Goal: Task Accomplishment & Management: Manage account settings

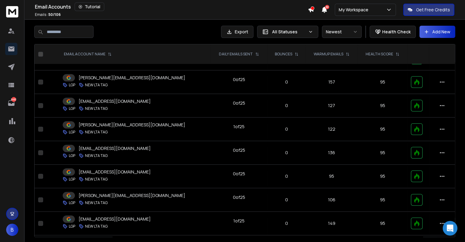
scroll to position [323, 0]
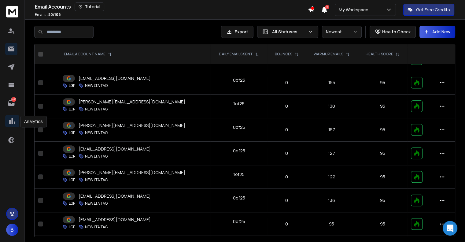
click at [8, 120] on icon at bounding box center [12, 121] width 9 height 9
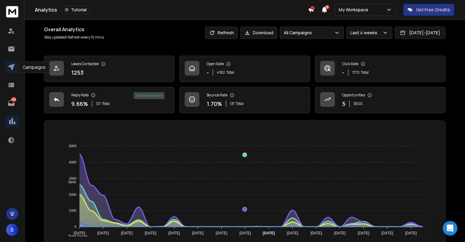
click at [13, 65] on icon at bounding box center [11, 67] width 6 height 6
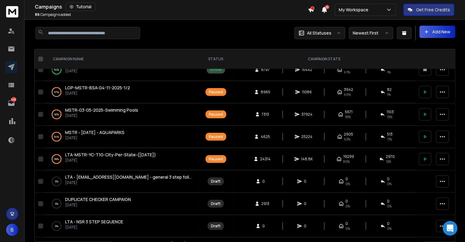
scroll to position [1503, 0]
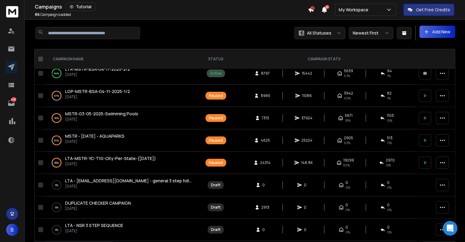
click at [177, 93] on div "67 % LGP-MSTR-BSA-04-11-2025-1/2 6 months ago" at bounding box center [122, 95] width 141 height 15
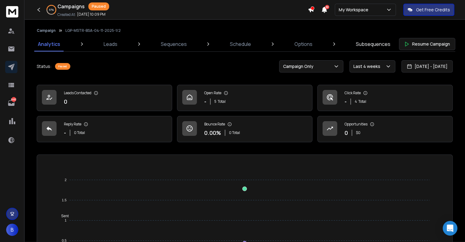
click at [363, 43] on p "Subsequences" at bounding box center [373, 43] width 35 height 7
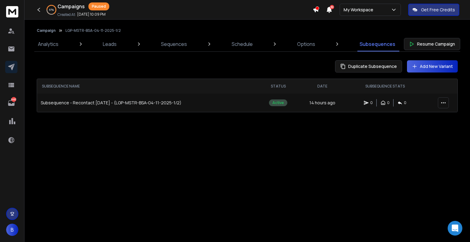
click at [204, 103] on td "Subsequence - Recontact 10/13/2025 - (LGP-MSTR-BSA-04-11-2025-1/2)" at bounding box center [148, 103] width 222 height 18
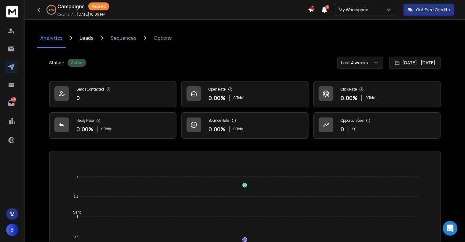
click at [87, 35] on p "Leads" at bounding box center [87, 37] width 14 height 7
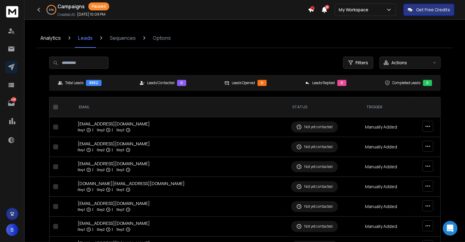
click at [52, 36] on p "Analytics" at bounding box center [50, 37] width 21 height 7
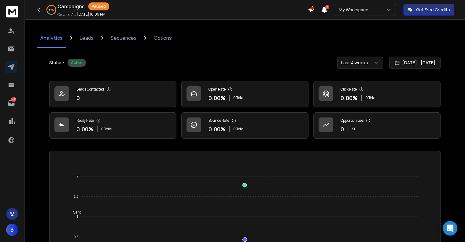
click at [111, 84] on link "Leads Contacted 0" at bounding box center [112, 94] width 127 height 26
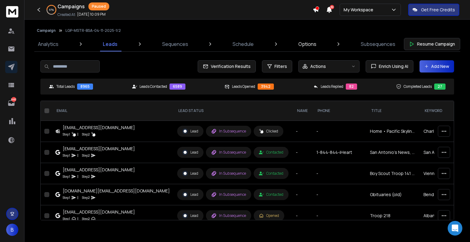
click at [298, 47] on link "Options" at bounding box center [307, 44] width 25 height 15
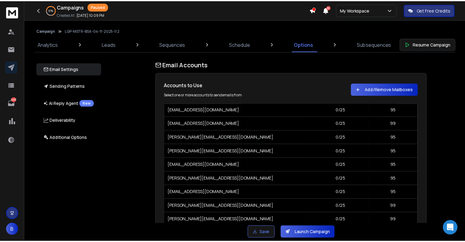
scroll to position [842, 0]
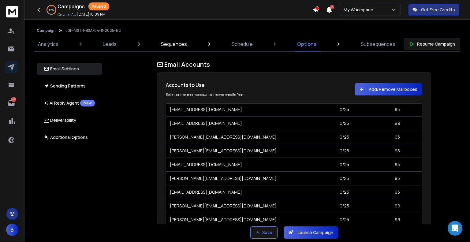
click at [177, 44] on p "Sequences" at bounding box center [174, 43] width 26 height 7
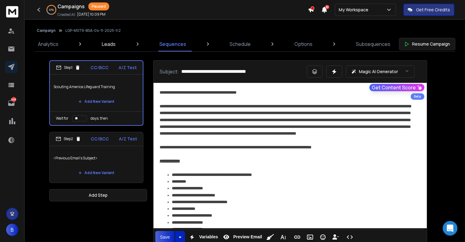
click at [117, 44] on link "Leads" at bounding box center [108, 44] width 21 height 15
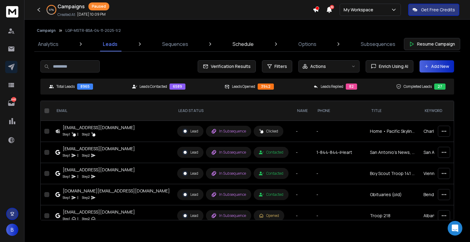
click at [241, 46] on p "Schedule" at bounding box center [243, 43] width 21 height 7
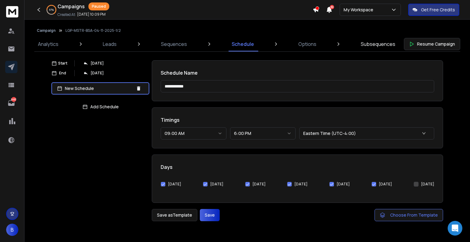
click at [373, 46] on p "Subsequences" at bounding box center [378, 43] width 35 height 7
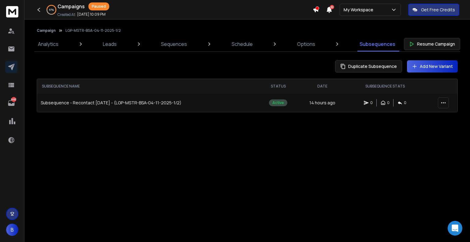
click at [211, 101] on td "Subsequence - Recontact 10/13/2025 - (LGP-MSTR-BSA-04-11-2025-1/2)" at bounding box center [148, 103] width 222 height 18
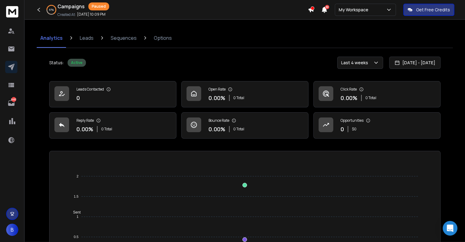
click at [114, 92] on link "Leads Contacted 0" at bounding box center [112, 94] width 127 height 26
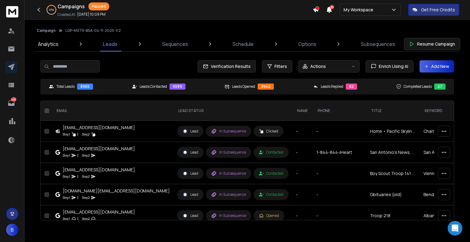
click at [48, 45] on p "Analytics" at bounding box center [48, 43] width 21 height 7
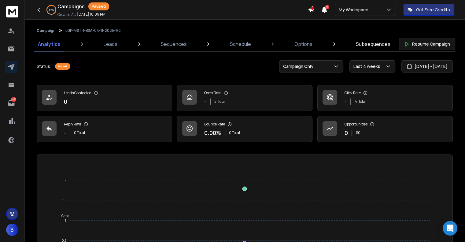
click at [378, 43] on p "Subsequences" at bounding box center [373, 43] width 35 height 7
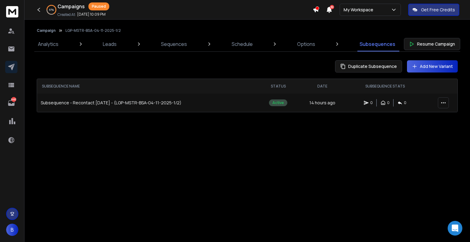
click at [162, 103] on td "Subsequence - Recontact 10/13/2025 - (LGP-MSTR-BSA-04-11-2025-1/2)" at bounding box center [148, 103] width 222 height 18
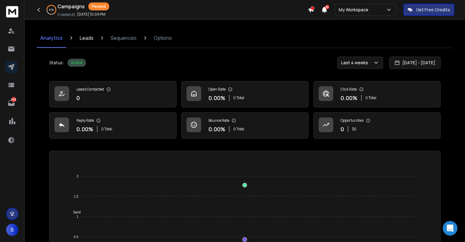
click at [83, 35] on p "Leads" at bounding box center [87, 37] width 14 height 7
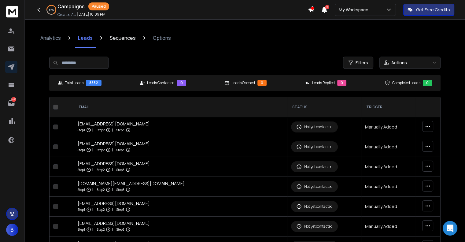
click at [122, 35] on p "Sequences" at bounding box center [123, 37] width 26 height 7
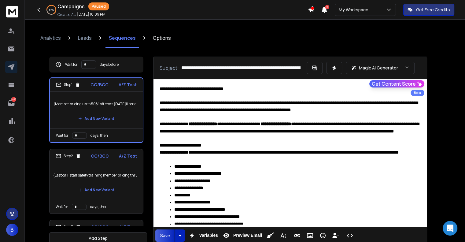
click at [153, 36] on p "Options" at bounding box center [162, 37] width 18 height 7
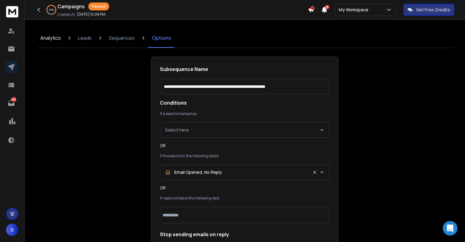
click at [58, 43] on link "Analytics" at bounding box center [51, 38] width 28 height 20
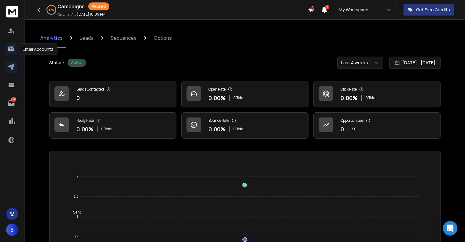
click at [9, 47] on icon at bounding box center [11, 49] width 6 height 5
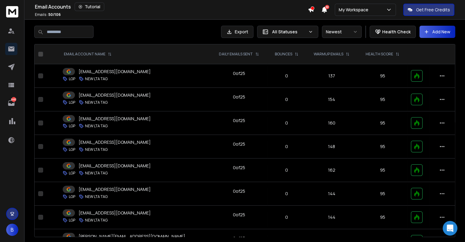
click at [206, 81] on tr "tessa@lifeguardingcertifications.com LGP NEW LTA TAG 0 of 25 0 137 95" at bounding box center [245, 76] width 421 height 24
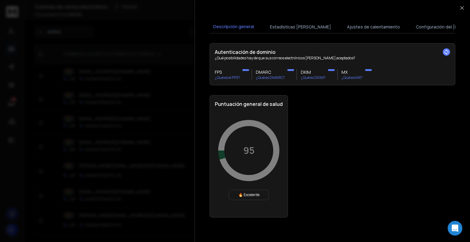
click at [290, 21] on button "Estadísticas [PERSON_NAME]" at bounding box center [300, 26] width 69 height 13
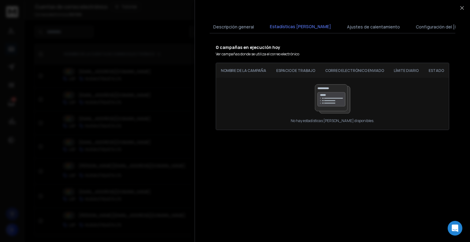
click at [312, 100] on div "No hay estadísticas de campaña disponibles." at bounding box center [332, 103] width 232 height 51
click at [323, 100] on icon at bounding box center [328, 100] width 13 height 1
click at [460, 8] on icon "button" at bounding box center [461, 7] width 3 height 3
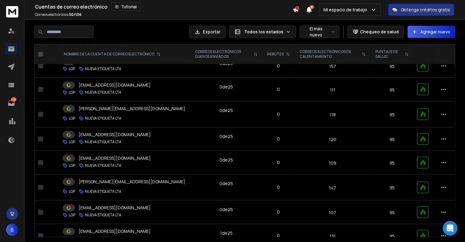
scroll to position [754, 0]
click at [164, 154] on div "[EMAIL_ADDRESS][DOMAIN_NAME]" at bounding box center [125, 157] width 124 height 7
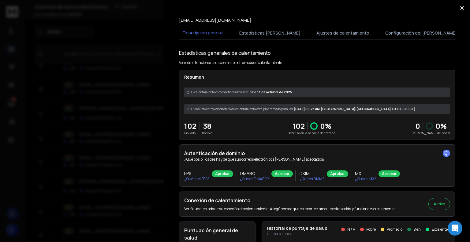
click at [459, 6] on icon "button" at bounding box center [462, 8] width 6 height 6
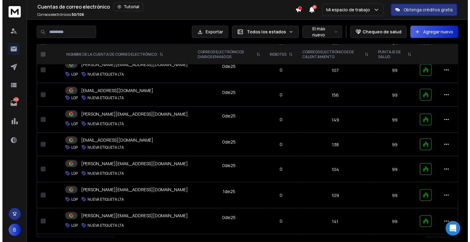
scroll to position [1165, 0]
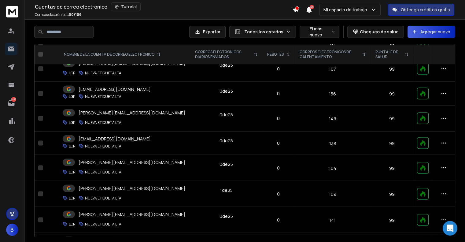
click at [175, 185] on div "jillian@lifeguardcertification.info" at bounding box center [125, 190] width 124 height 10
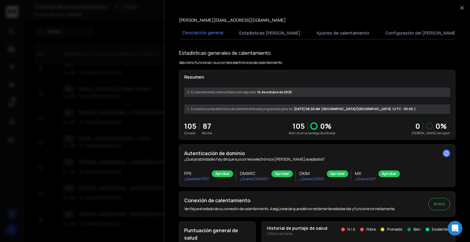
click at [259, 30] on font "Estadísticas [PERSON_NAME]" at bounding box center [269, 33] width 61 height 6
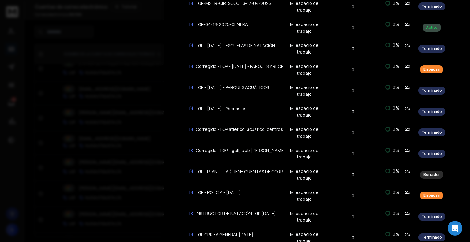
scroll to position [0, 0]
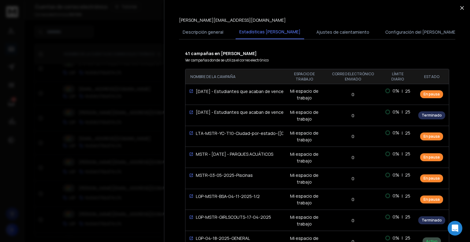
click at [459, 9] on icon "button" at bounding box center [462, 8] width 6 height 6
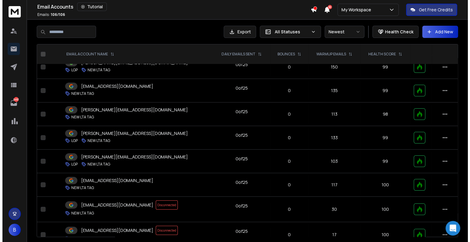
scroll to position [2318, 0]
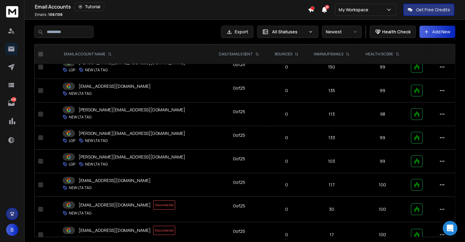
click at [182, 115] on div "NEW LTA TAG" at bounding box center [135, 117] width 144 height 5
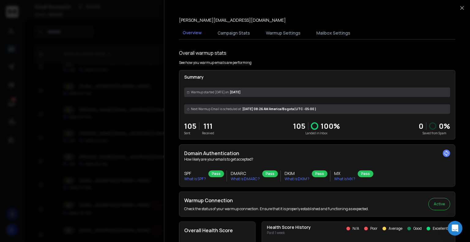
click at [227, 28] on button "Campaign Stats" at bounding box center [234, 32] width 40 height 13
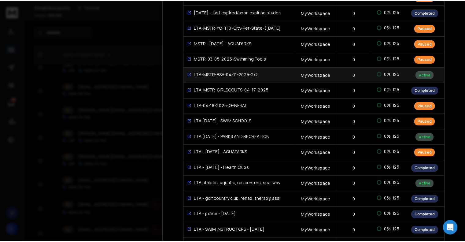
scroll to position [0, 0]
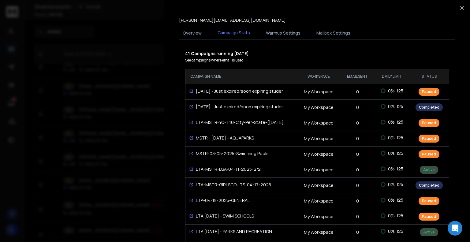
click at [283, 30] on button "Warmup Settings" at bounding box center [283, 32] width 42 height 13
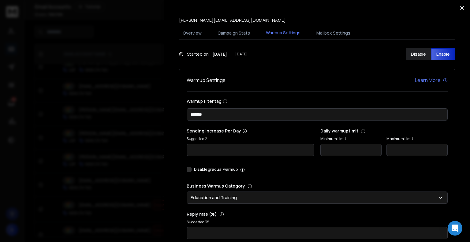
click at [460, 8] on icon "button" at bounding box center [461, 7] width 3 height 3
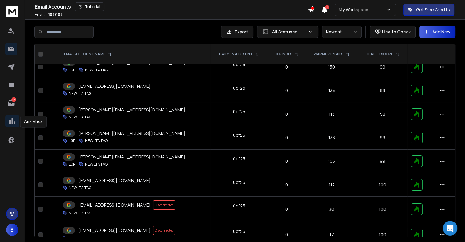
click at [13, 122] on icon at bounding box center [12, 121] width 9 height 9
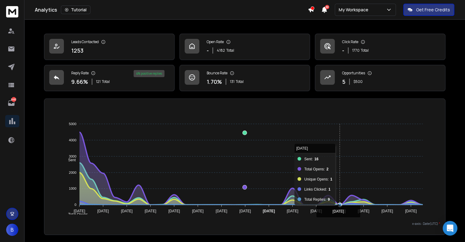
scroll to position [23, 0]
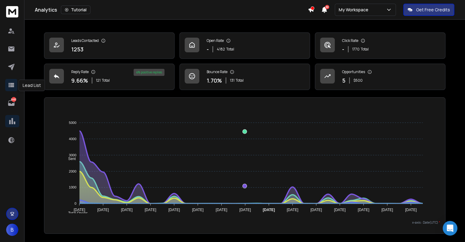
click at [12, 87] on icon at bounding box center [12, 85] width 6 height 4
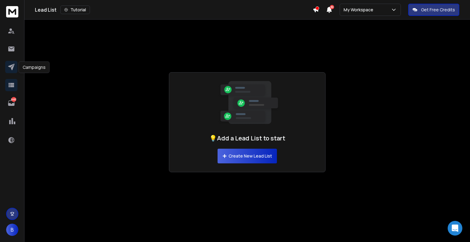
click at [13, 69] on icon at bounding box center [11, 66] width 7 height 7
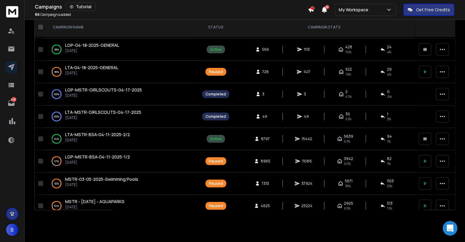
scroll to position [1406, 0]
click at [137, 154] on div "67 % LGP-MSTR-BSA-04-11-2025-1/2 6 months ago" at bounding box center [122, 161] width 141 height 15
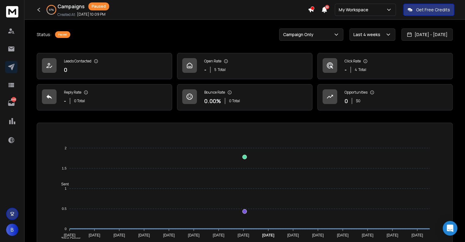
scroll to position [16, 0]
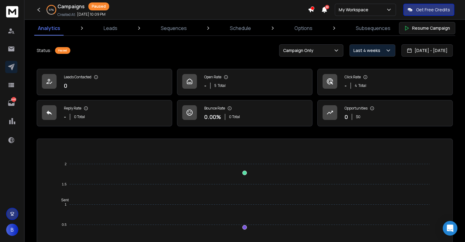
click at [354, 50] on p "Last 4 weeks" at bounding box center [368, 50] width 29 height 6
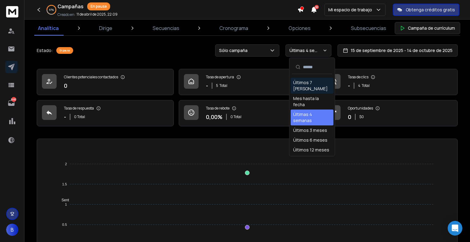
click at [314, 80] on font "Últimos 7 días" at bounding box center [310, 86] width 35 height 12
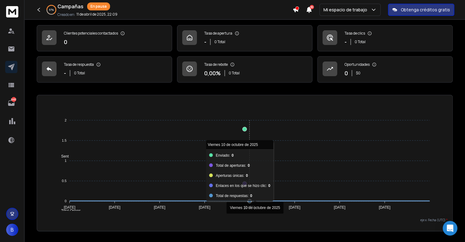
scroll to position [0, 0]
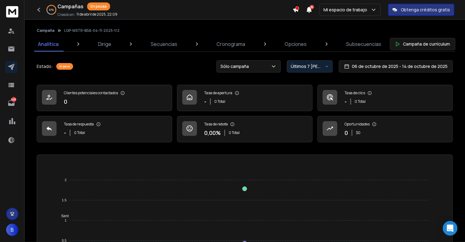
click at [297, 62] on button "Últimos 7 días" at bounding box center [310, 66] width 46 height 12
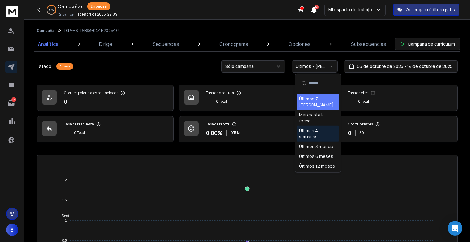
click at [305, 128] on font "Últimas 4 semanas" at bounding box center [308, 134] width 19 height 12
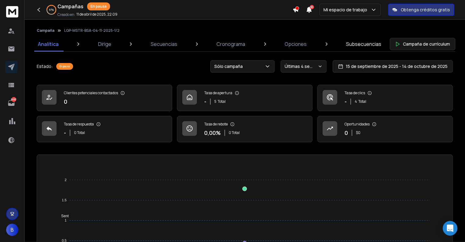
click at [364, 44] on font "Subsecuencias" at bounding box center [363, 44] width 35 height 7
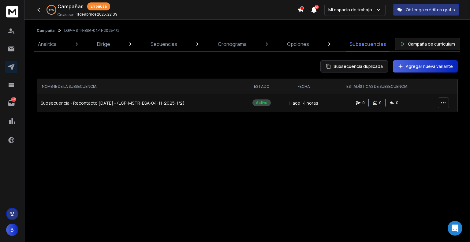
click at [446, 103] on icon "button" at bounding box center [444, 103] width 6 height 6
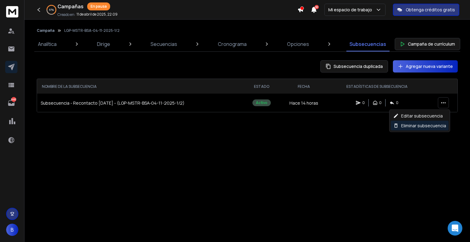
click at [190, 92] on th "NOMBRE DE LA SUBSECUENCIA" at bounding box center [140, 86] width 207 height 15
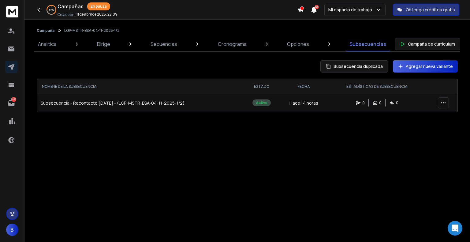
click at [187, 99] on td "Subsecuencia - Recontacto 13/10/2025 - (LGP-MSTR-BSA-04-11-2025-1/2)" at bounding box center [140, 103] width 207 height 18
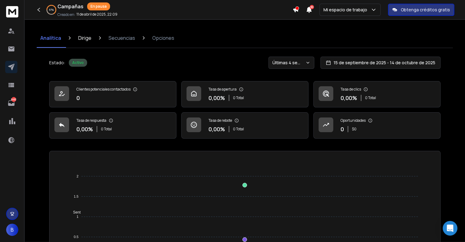
click at [86, 35] on font "Dirige" at bounding box center [84, 38] width 13 height 7
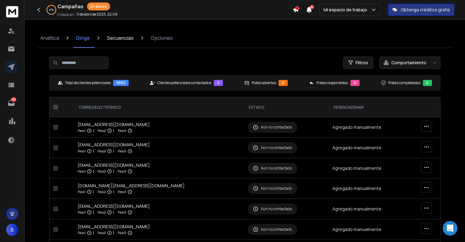
click at [119, 38] on font "Secuencias" at bounding box center [120, 38] width 27 height 7
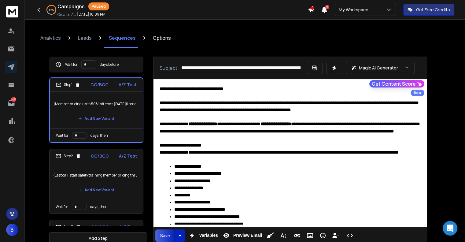
click at [159, 37] on p "Options" at bounding box center [162, 37] width 18 height 7
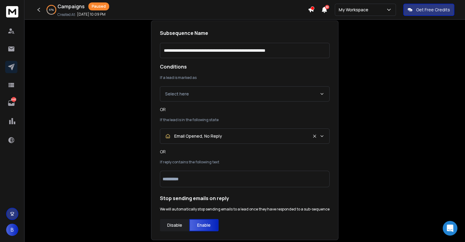
scroll to position [72, 0]
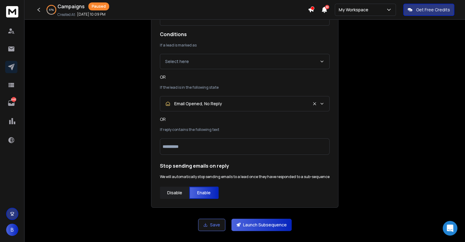
click at [249, 226] on button "Launch Subsequence" at bounding box center [262, 225] width 60 height 12
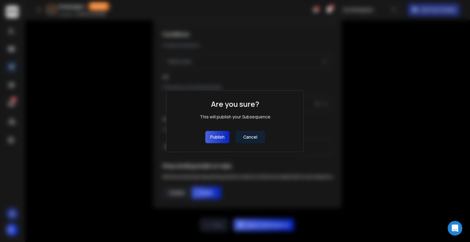
click at [212, 136] on button "Publish" at bounding box center [217, 137] width 24 height 12
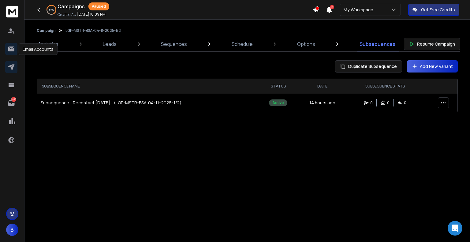
click at [10, 45] on icon at bounding box center [11, 48] width 7 height 7
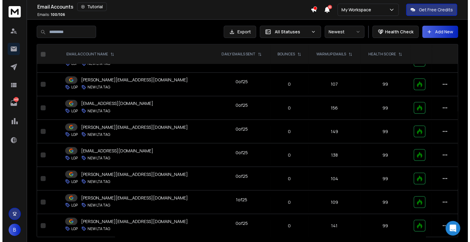
scroll to position [1103, 0]
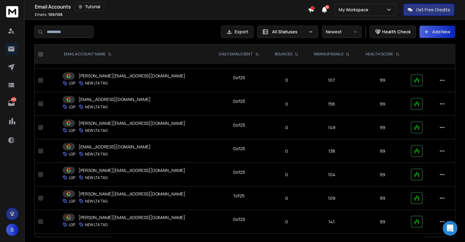
click at [151, 178] on td "olivia@lifeguardcertification.info LGP NEW LTA TAG" at bounding box center [134, 175] width 151 height 24
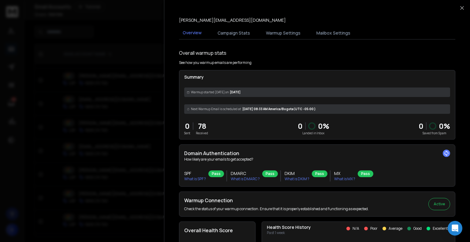
click at [237, 33] on button "Campaign Stats" at bounding box center [234, 32] width 40 height 13
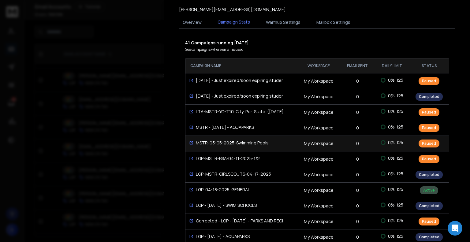
scroll to position [11, 0]
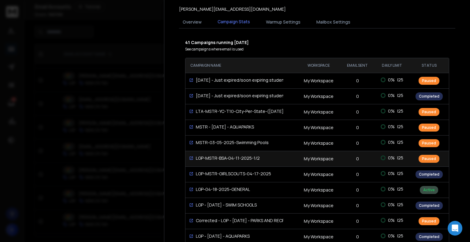
click at [238, 155] on td "LGP-MSTR-BSA-04-11-2025-1/2" at bounding box center [234, 157] width 98 height 13
click at [270, 158] on td "LGP-MSTR-BSA-04-11-2025-1/2" at bounding box center [234, 157] width 98 height 13
click at [240, 156] on td "LGP-MSTR-BSA-04-11-2025-1/2" at bounding box center [234, 157] width 98 height 13
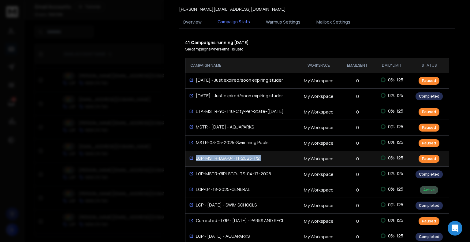
click at [240, 156] on td "LGP-MSTR-BSA-04-11-2025-1/2" at bounding box center [234, 157] width 98 height 13
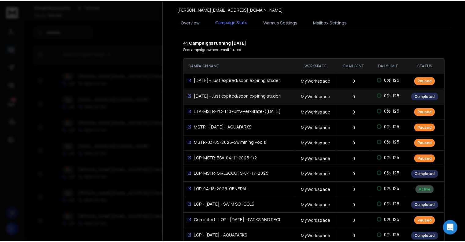
scroll to position [0, 0]
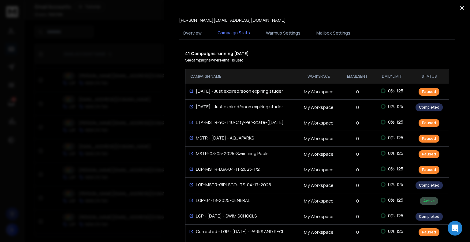
click at [459, 6] on icon "button" at bounding box center [462, 8] width 6 height 6
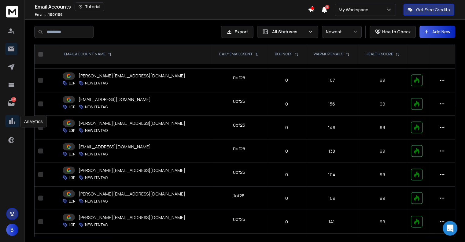
click at [8, 118] on icon at bounding box center [12, 121] width 9 height 9
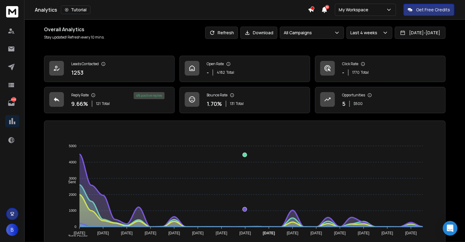
click at [121, 66] on link "Leads Contacted 1253" at bounding box center [109, 69] width 131 height 26
click at [105, 62] on icon at bounding box center [103, 64] width 4 height 4
click at [59, 69] on icon at bounding box center [56, 68] width 7 height 7
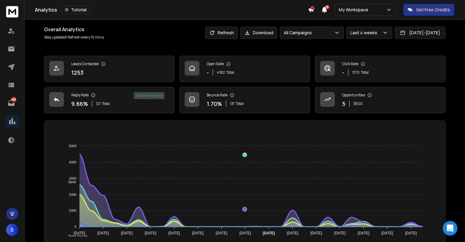
click at [59, 69] on icon at bounding box center [56, 68] width 7 height 7
click at [13, 87] on icon at bounding box center [12, 85] width 6 height 4
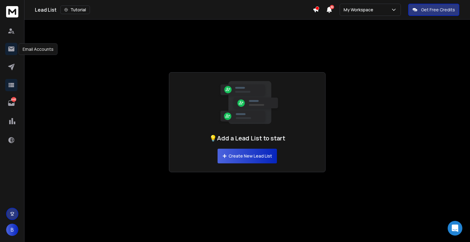
click at [9, 48] on icon at bounding box center [11, 49] width 6 height 5
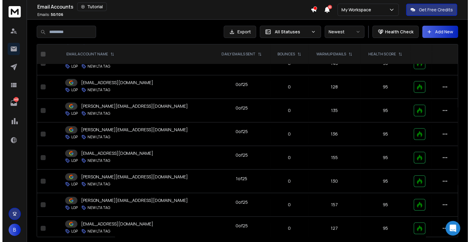
scroll to position [248, 0]
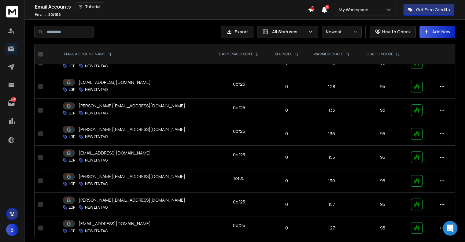
click at [219, 176] on td "1 of 25" at bounding box center [239, 177] width 57 height 16
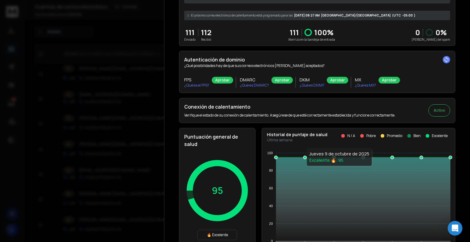
scroll to position [91, 0]
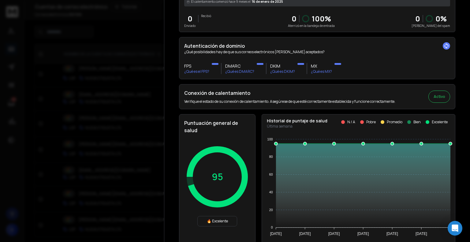
click at [104, 23] on div at bounding box center [235, 121] width 470 height 242
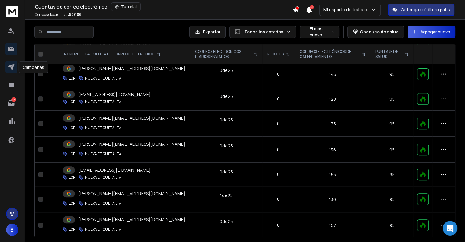
click at [13, 71] on icon at bounding box center [11, 66] width 7 height 7
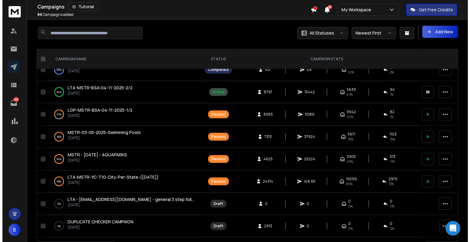
scroll to position [1484, 0]
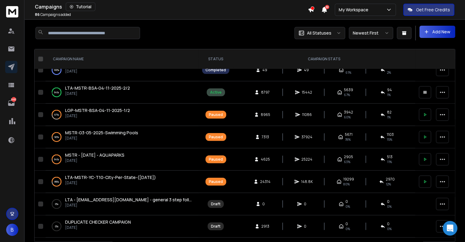
click at [169, 110] on div "67 % LGP-MSTR-BSA-04-11-2025-1/2 6 months ago" at bounding box center [122, 114] width 141 height 15
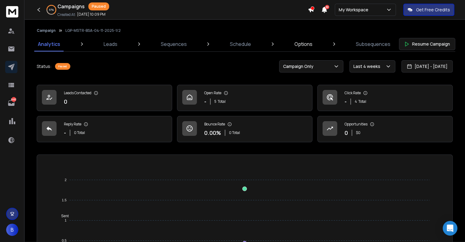
click at [307, 48] on link "Options" at bounding box center [303, 44] width 25 height 15
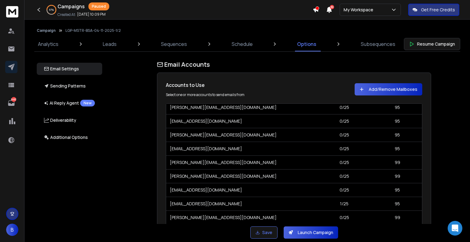
click at [379, 85] on button "Add/Remove Mailboxes" at bounding box center [389, 89] width 68 height 12
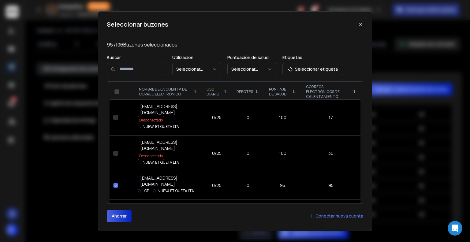
scroll to position [927, 0]
click at [334, 65] on button "Seleccionar etiqueta" at bounding box center [312, 69] width 61 height 12
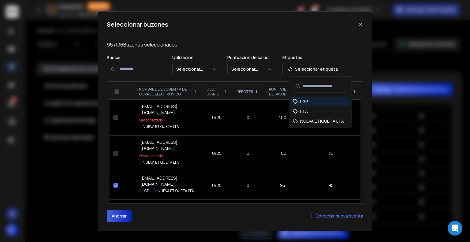
click at [323, 81] on input "text" at bounding box center [324, 85] width 43 height 13
paste input "**********"
type input "**********"
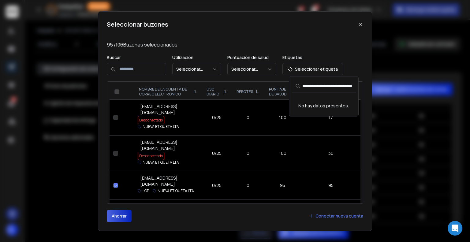
click at [323, 81] on input "**********" at bounding box center [328, 85] width 50 height 13
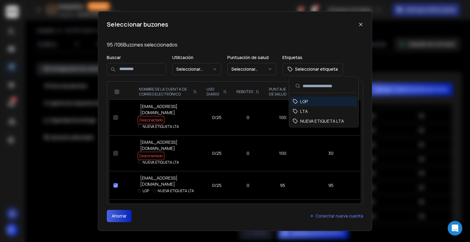
click at [217, 67] on icon "button" at bounding box center [214, 69] width 5 height 5
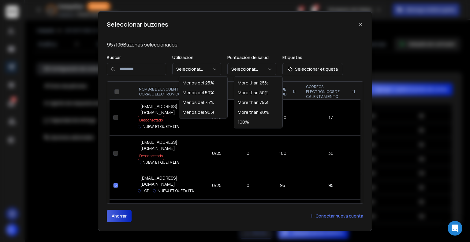
click at [258, 71] on font "Seleccionar..." at bounding box center [244, 69] width 27 height 6
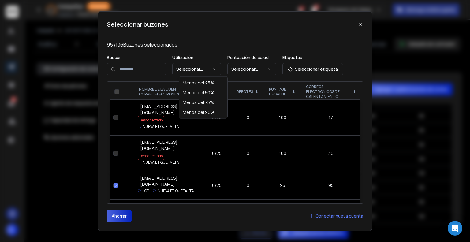
click at [214, 54] on div "95 / 106 Buzones seleccionados Buscar Utilización Seleccionar... Puntuación de …" at bounding box center [235, 131] width 256 height 181
click at [239, 44] on p "95 / 106 Buzones seleccionados" at bounding box center [235, 44] width 256 height 7
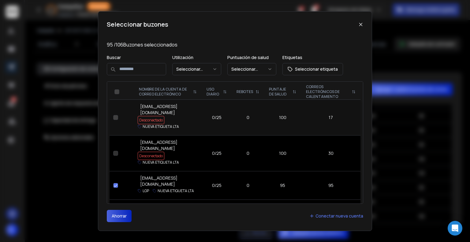
scroll to position [0, 6]
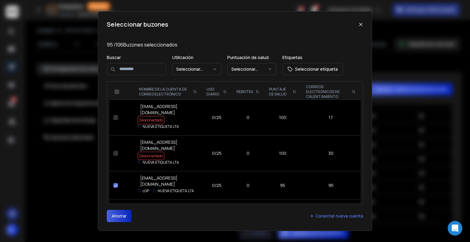
click at [359, 26] on icon at bounding box center [360, 24] width 5 height 5
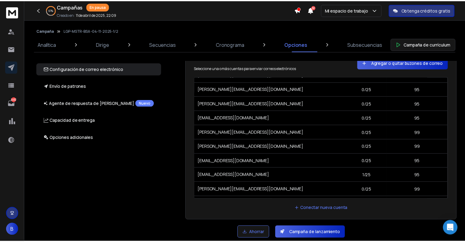
scroll to position [0, 0]
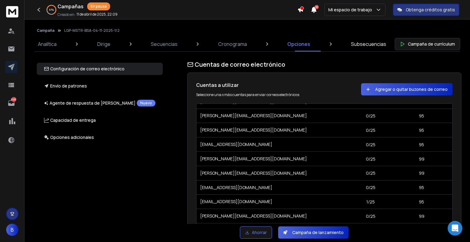
click at [357, 44] on font "Subsecuencias" at bounding box center [368, 44] width 35 height 7
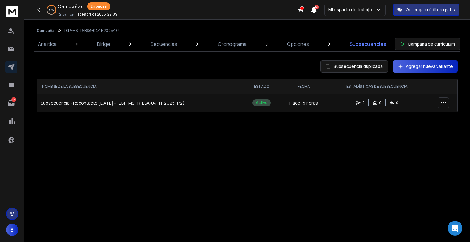
click at [267, 102] on font "Activo" at bounding box center [262, 102] width 12 height 5
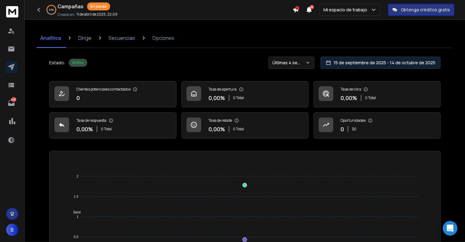
click at [393, 60] on font "15 de septiembre de 2025 - 14 de octubre de 2025" at bounding box center [385, 63] width 102 height 6
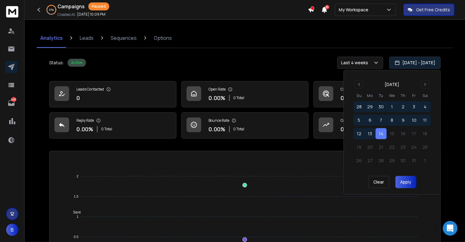
click at [410, 178] on button "Apply" at bounding box center [406, 182] width 21 height 12
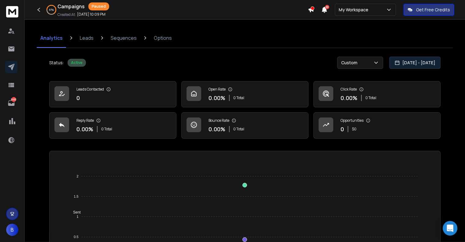
click at [407, 64] on button "15 Sep 2025 - 14 Oct 2025" at bounding box center [415, 63] width 51 height 12
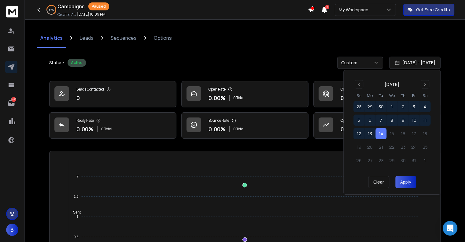
click at [381, 132] on button "14" at bounding box center [381, 133] width 11 height 11
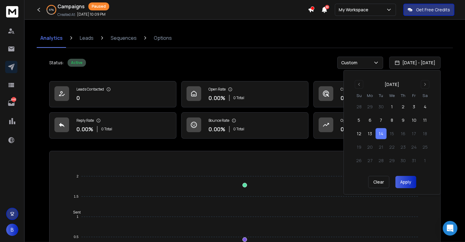
click at [410, 184] on button "Apply" at bounding box center [406, 182] width 21 height 12
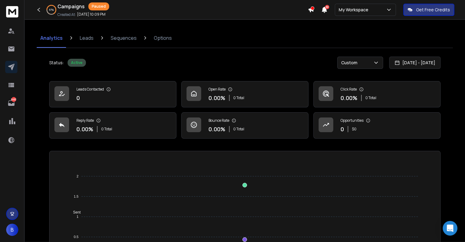
scroll to position [5, 0]
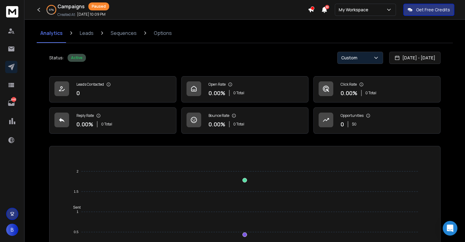
click at [373, 55] on icon "button" at bounding box center [376, 58] width 6 height 6
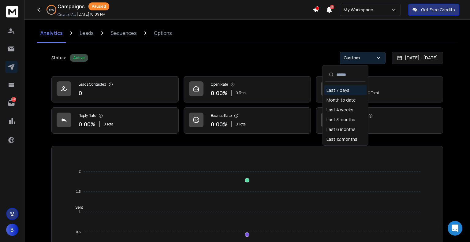
click at [375, 55] on icon "button" at bounding box center [378, 58] width 6 height 6
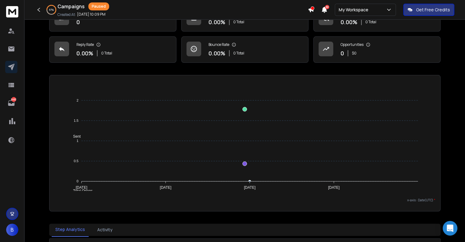
scroll to position [77, 0]
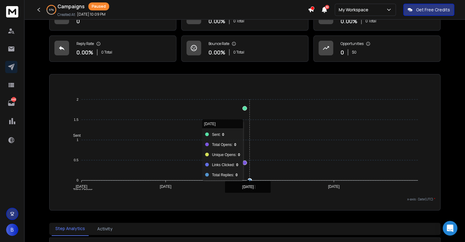
click at [149, 148] on foreignobject "Sent Total Opens Unique Opens Links Clicked Total Replies" at bounding box center [245, 136] width 353 height 107
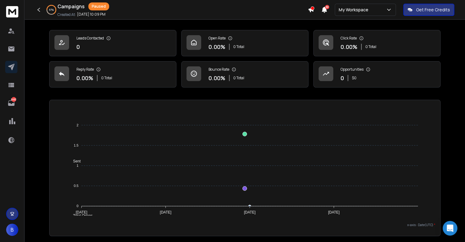
scroll to position [0, 0]
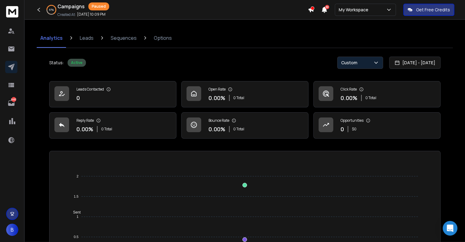
click at [373, 60] on icon "button" at bounding box center [376, 63] width 6 height 6
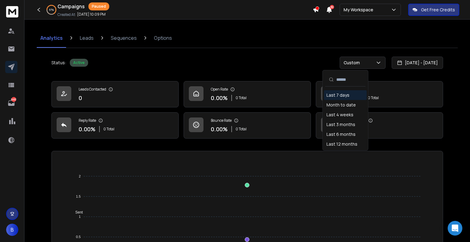
click at [350, 95] on div "Last 7 days" at bounding box center [345, 95] width 43 height 10
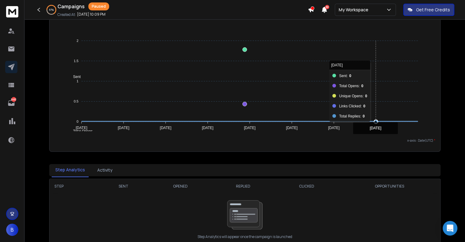
scroll to position [152, 0]
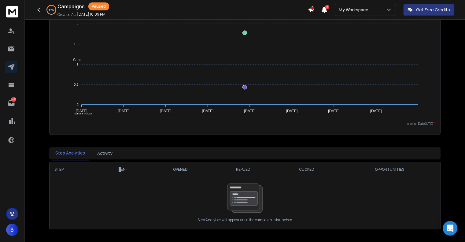
click at [121, 167] on th "SENT" at bounding box center [124, 169] width 50 height 15
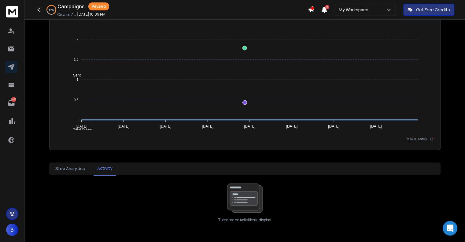
scroll to position [136, 0]
click at [103, 151] on div "Status: Active Last 7 days 06 Oct 2025 - 14 Oct 2025 Leads Contacted 0 Open Rat…" at bounding box center [245, 75] width 392 height 311
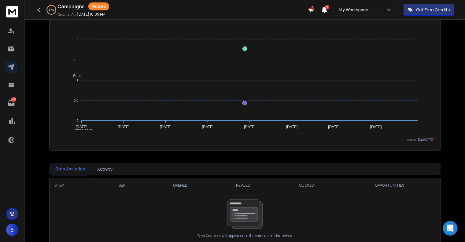
click at [66, 171] on button "Step Analytics" at bounding box center [70, 169] width 37 height 14
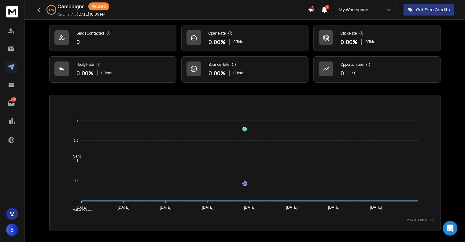
scroll to position [0, 0]
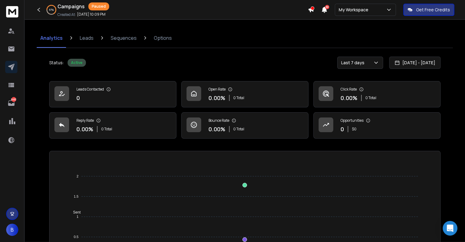
click at [102, 97] on div "0" at bounding box center [93, 98] width 34 height 9
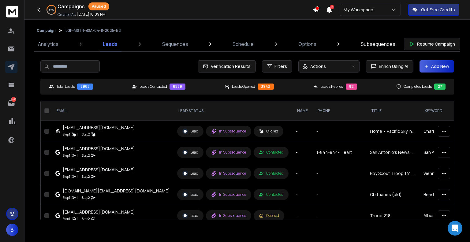
click at [371, 40] on link "Subsequences" at bounding box center [378, 44] width 42 height 15
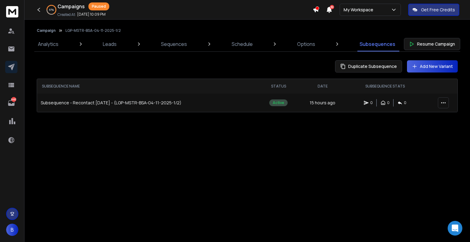
click at [257, 101] on td "Subsequence - Recontact 10/13/2025 - (LGP-MSTR-BSA-04-11-2025-1/2)" at bounding box center [148, 103] width 222 height 18
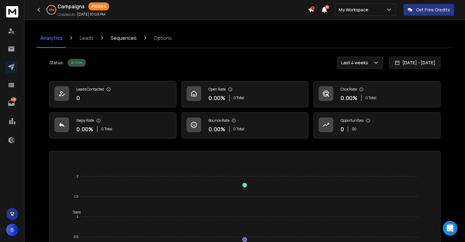
click at [129, 40] on p "Sequences" at bounding box center [124, 37] width 26 height 7
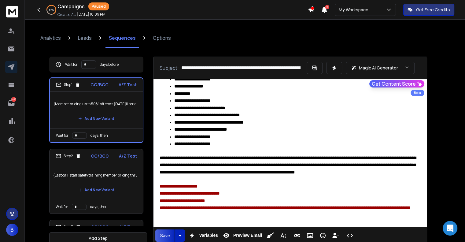
scroll to position [13, 0]
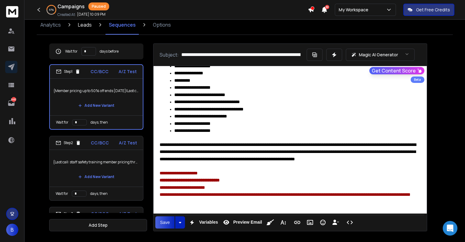
click at [84, 24] on p "Leads" at bounding box center [85, 24] width 14 height 7
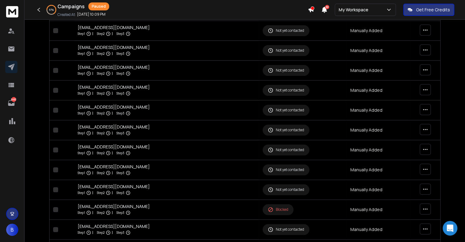
scroll to position [654, 0]
click at [56, 187] on button "button" at bounding box center [55, 189] width 5 height 5
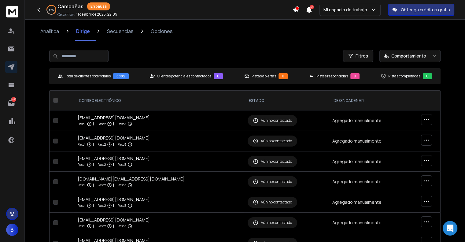
scroll to position [3, 0]
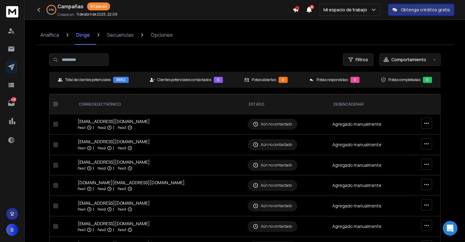
click at [423, 119] on button "button" at bounding box center [426, 123] width 11 height 11
click at [404, 120] on td "Agregado manualmente" at bounding box center [371, 124] width 84 height 21
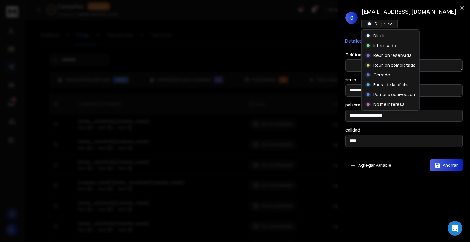
click at [387, 26] on body "Pila de referencias Desbloquee el crecimiento de afiliados impulsado por IA ¡Of…" at bounding box center [232, 118] width 465 height 242
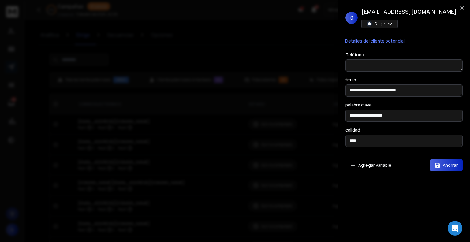
click at [390, 44] on button "Detalles del cliente potencial" at bounding box center [374, 41] width 59 height 14
click at [461, 6] on icon "button" at bounding box center [462, 8] width 6 height 6
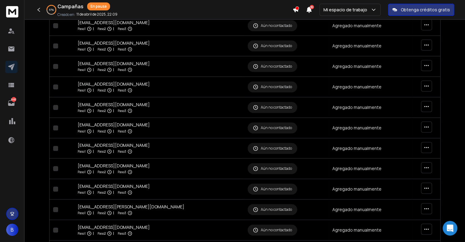
scroll to position [266, 0]
